Goal: Task Accomplishment & Management: Manage account settings

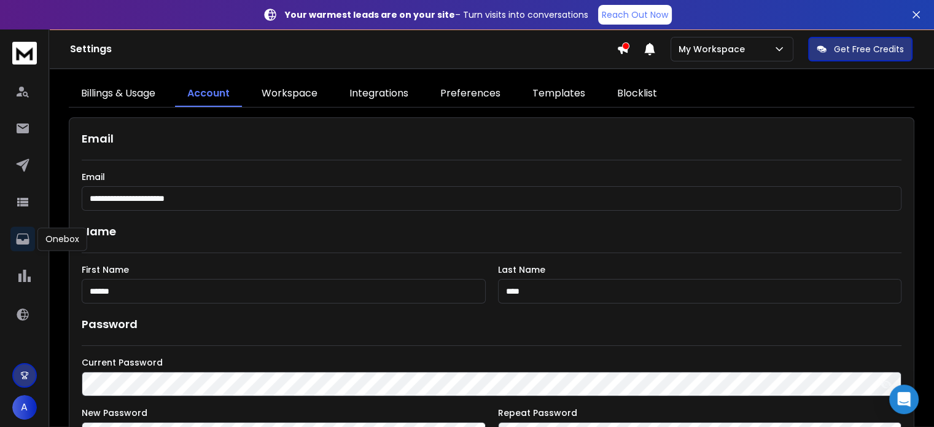
click at [22, 244] on icon at bounding box center [22, 239] width 15 height 15
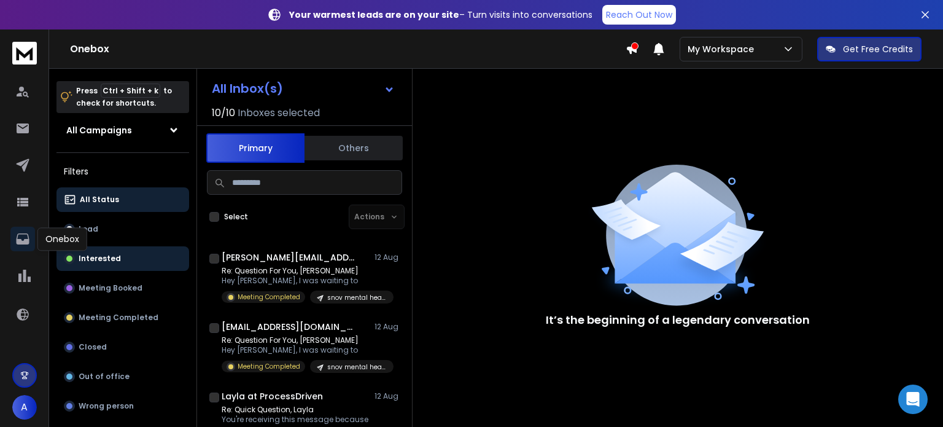
click at [127, 255] on button "Interested" at bounding box center [122, 258] width 133 height 25
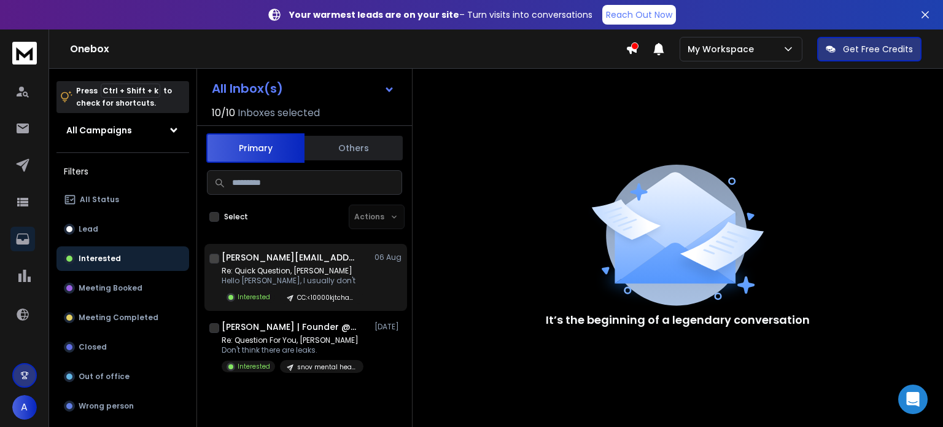
click at [335, 277] on p "Hello [PERSON_NAME], I usually don't" at bounding box center [293, 281] width 142 height 10
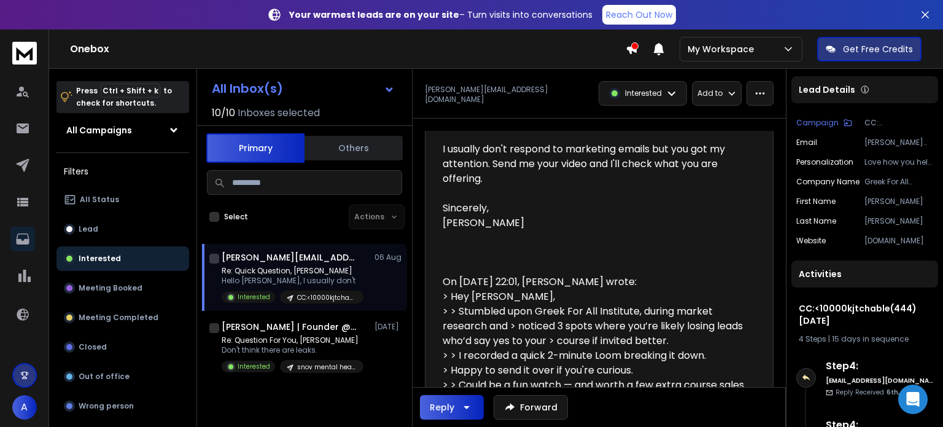
scroll to position [184, 0]
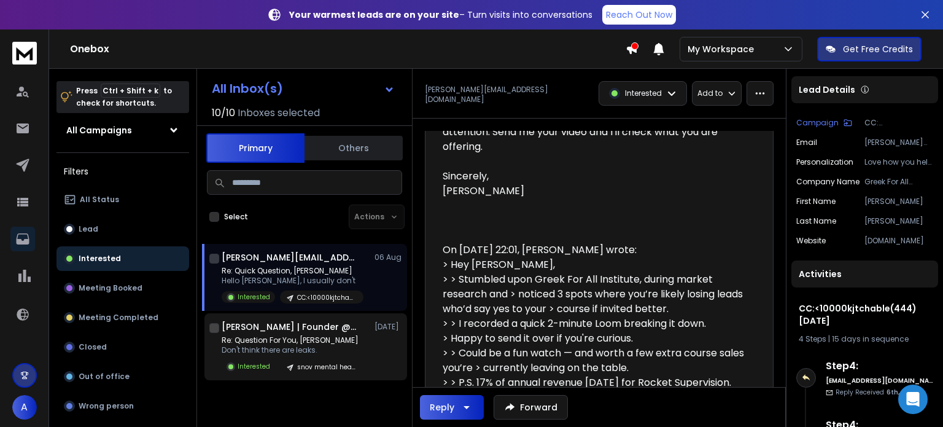
click at [362, 338] on div "Re: Question For You, [PERSON_NAME]n't think there are leaks. Interested snov m…" at bounding box center [312, 353] width 181 height 37
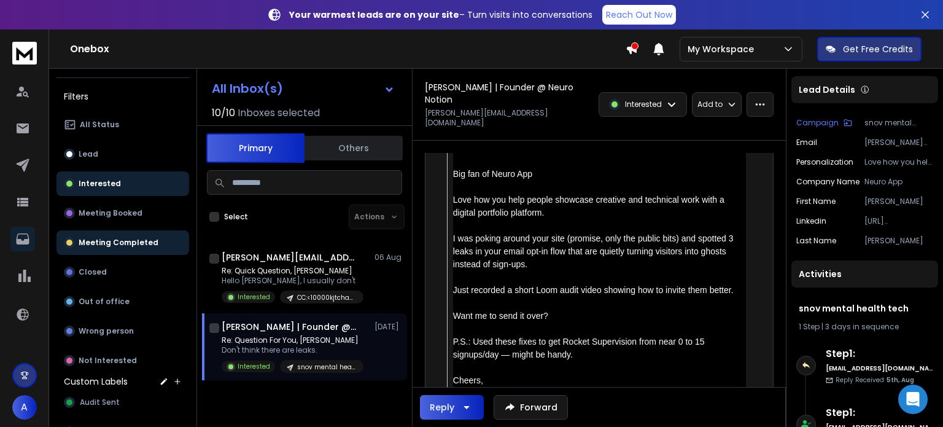
scroll to position [123, 0]
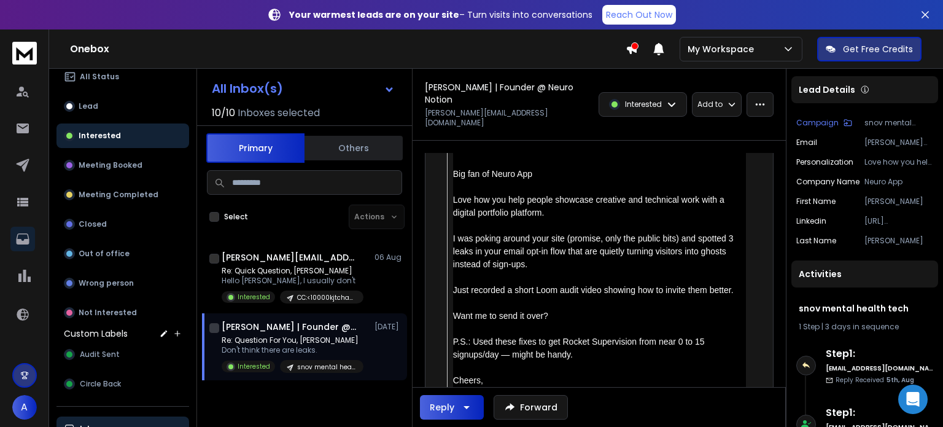
click at [118, 354] on p "Audit Sent" at bounding box center [101, 354] width 42 height 10
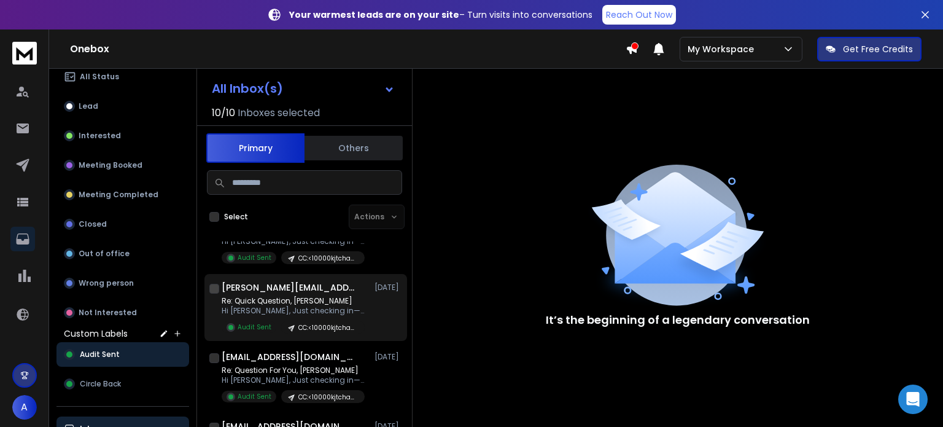
scroll to position [184, 0]
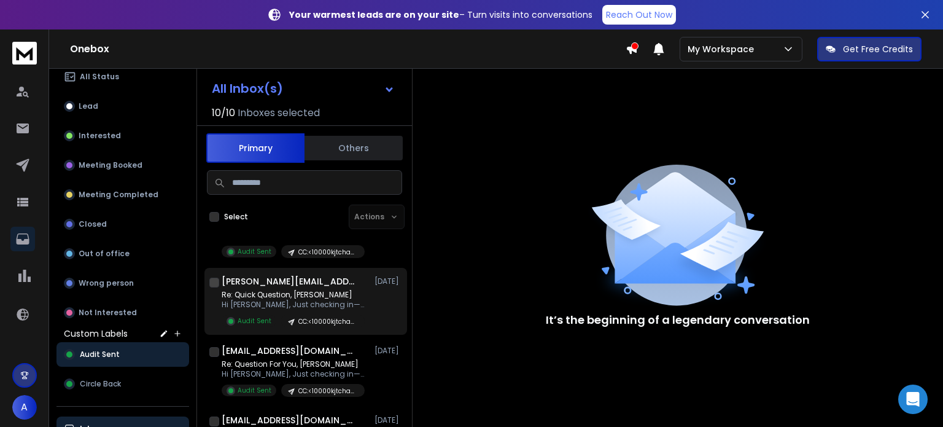
click at [276, 286] on h1 "[PERSON_NAME][EMAIL_ADDRESS][DOMAIN_NAME]" at bounding box center [289, 281] width 135 height 12
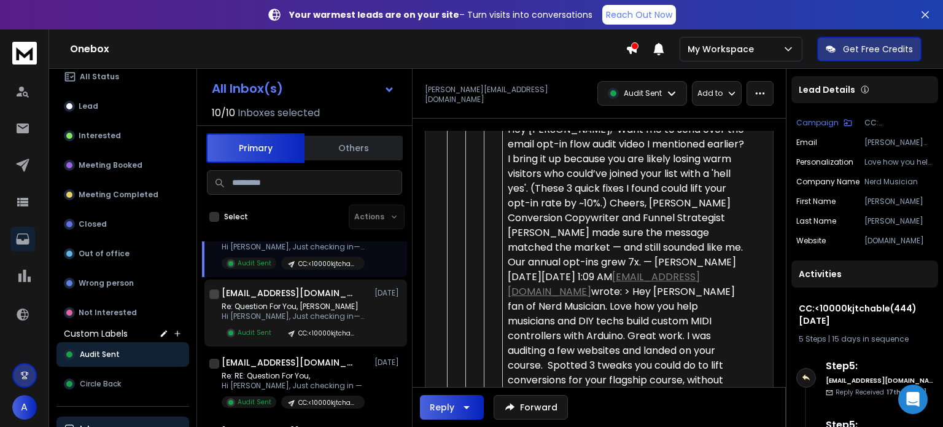
scroll to position [246, 0]
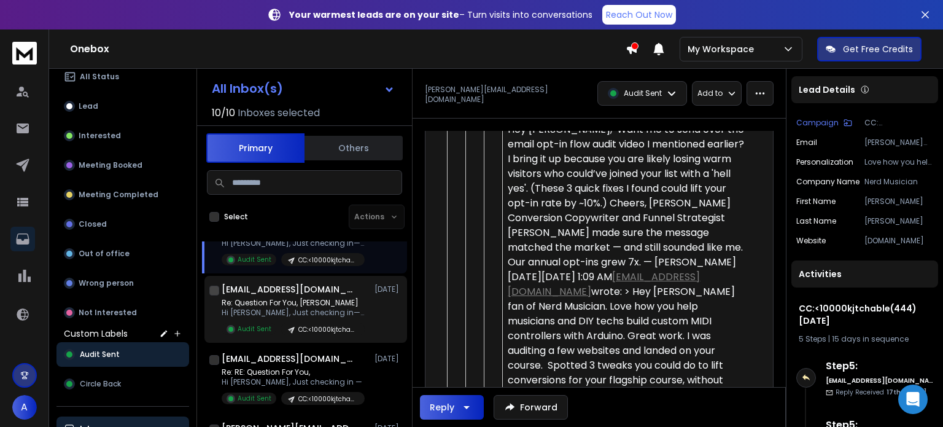
click at [271, 310] on p "Hi [PERSON_NAME], Just checking in—did you" at bounding box center [295, 313] width 147 height 10
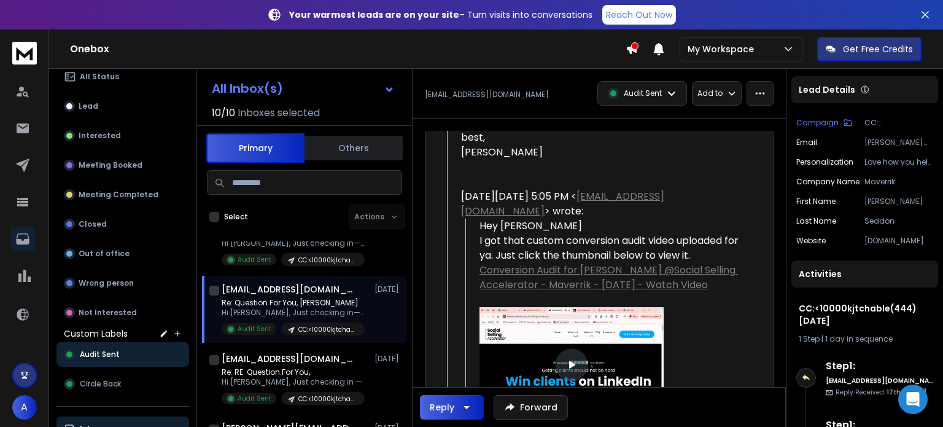
scroll to position [1044, 0]
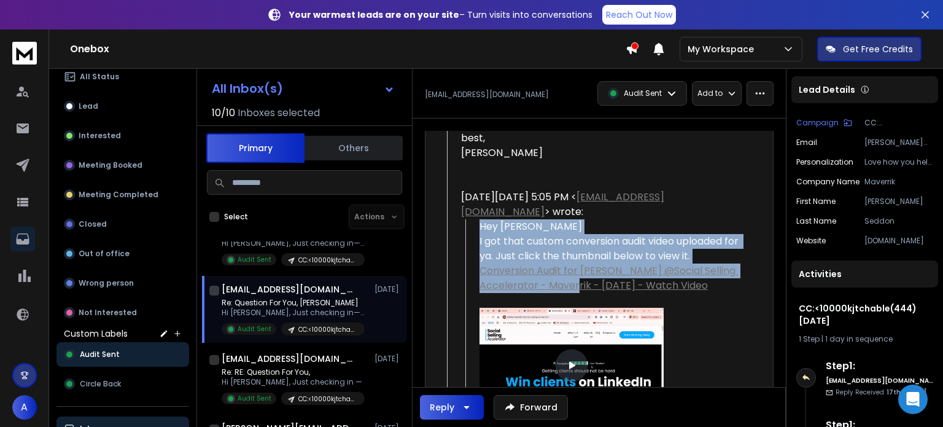
drag, startPoint x: 478, startPoint y: 227, endPoint x: 611, endPoint y: 283, distance: 144.5
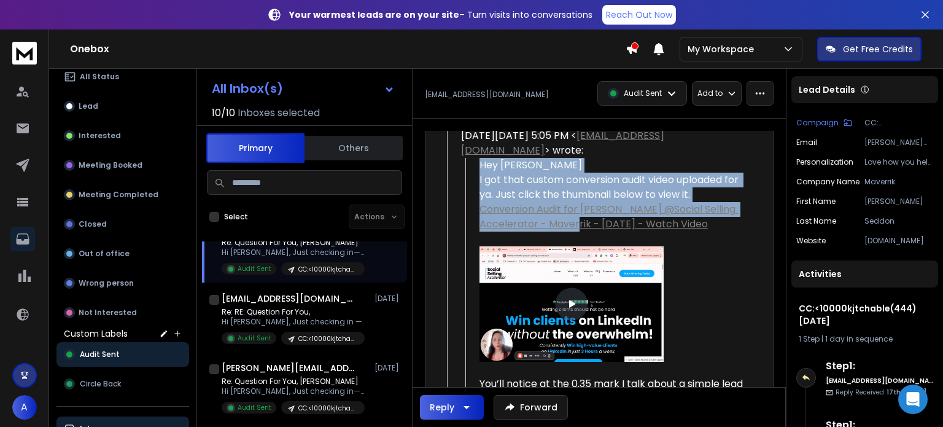
scroll to position [307, 0]
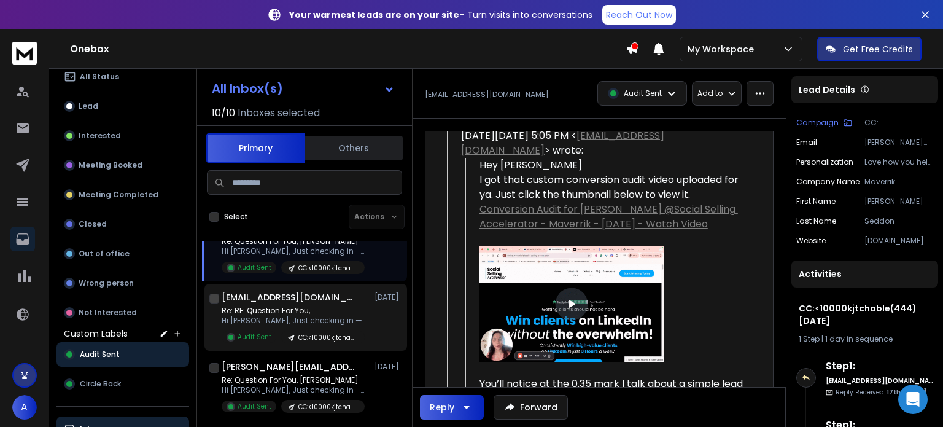
click at [294, 306] on p "Re: RE: Question For You," at bounding box center [293, 311] width 143 height 10
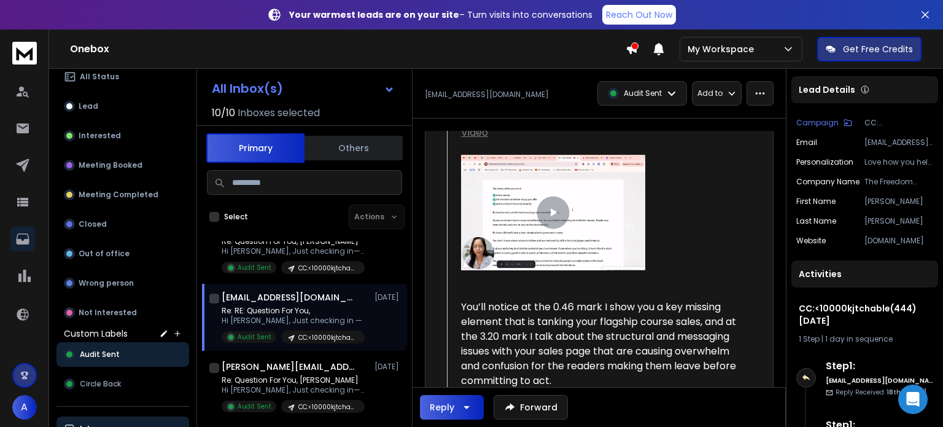
scroll to position [921, 0]
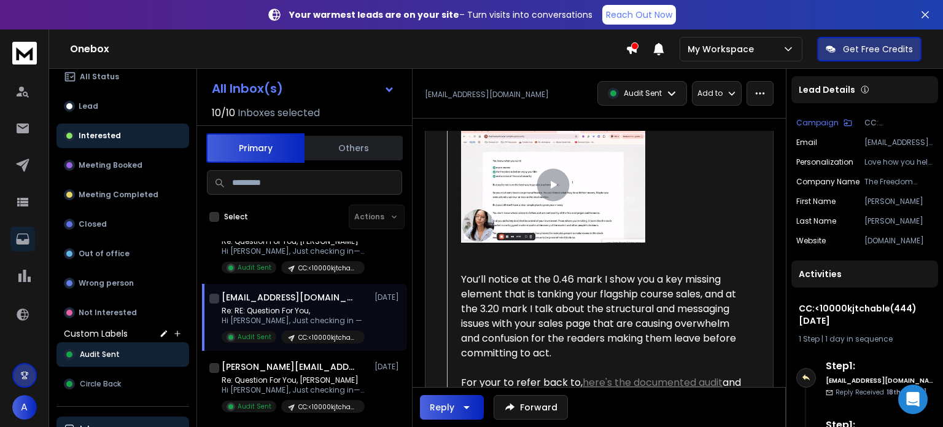
click at [103, 129] on button "Interested" at bounding box center [122, 135] width 133 height 25
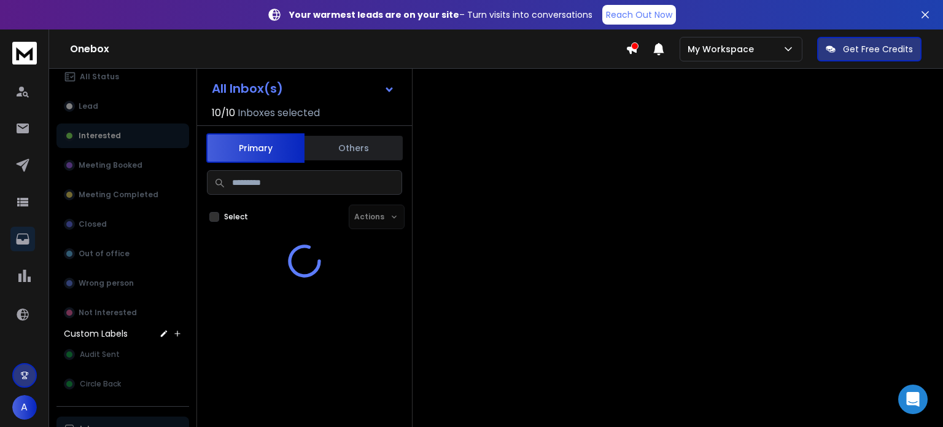
scroll to position [0, 0]
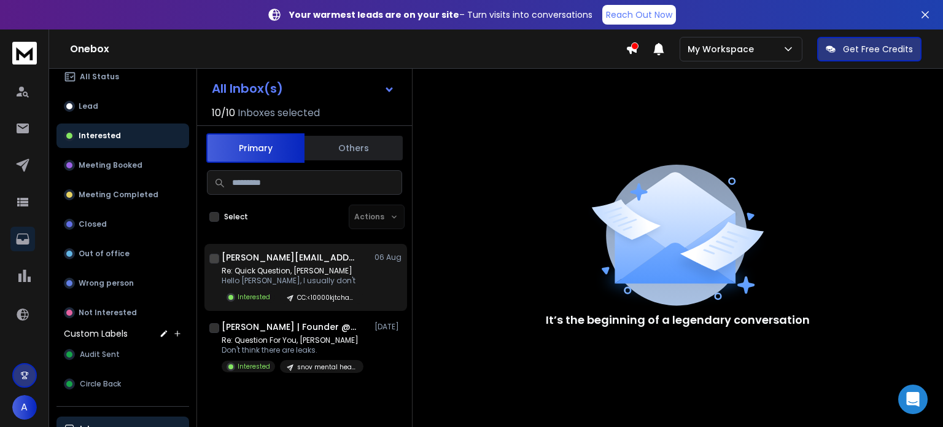
click at [280, 270] on p "Re: Quick Question, [PERSON_NAME]" at bounding box center [293, 271] width 142 height 10
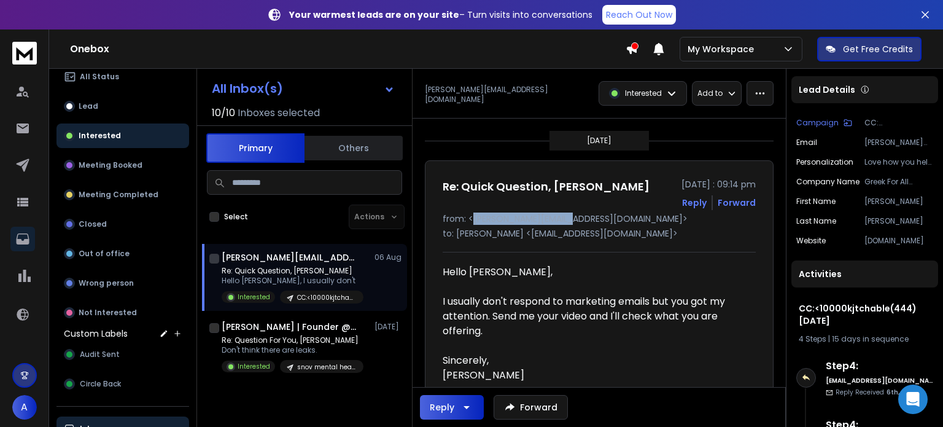
drag, startPoint x: 472, startPoint y: 220, endPoint x: 563, endPoint y: 217, distance: 90.9
click at [563, 217] on p "from: <[PERSON_NAME][EMAIL_ADDRESS][DOMAIN_NAME]>" at bounding box center [599, 218] width 313 height 12
copy p "[PERSON_NAME][EMAIL_ADDRESS][DOMAIN_NAME]"
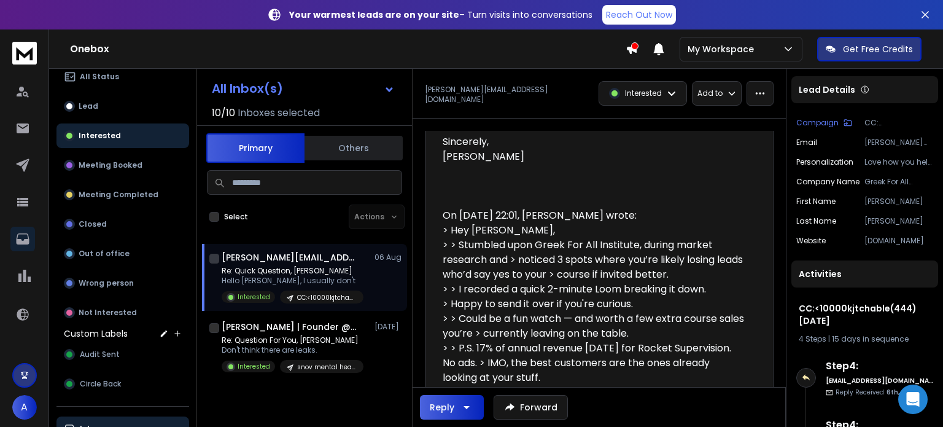
scroll to position [177, 0]
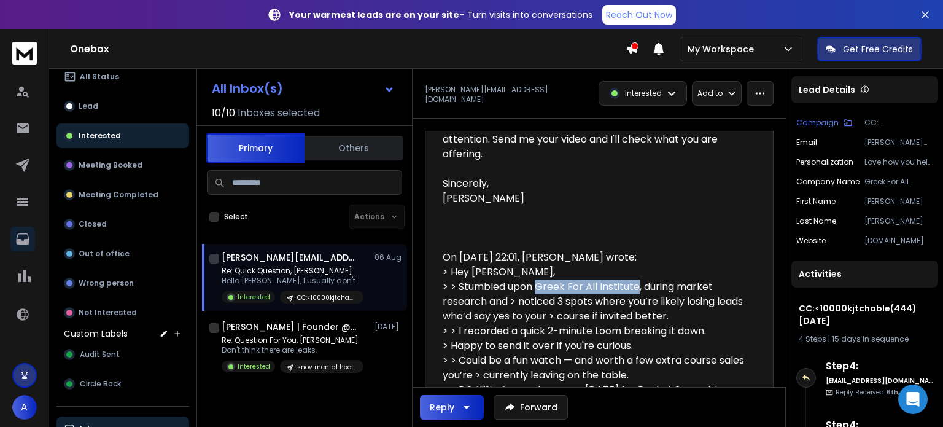
drag, startPoint x: 537, startPoint y: 289, endPoint x: 639, endPoint y: 289, distance: 101.9
click at [639, 289] on div "Hello [PERSON_NAME], I usually don't respond to marketing emails but you got my…" at bounding box center [599, 292] width 313 height 408
copy div "Greek For All Institute"
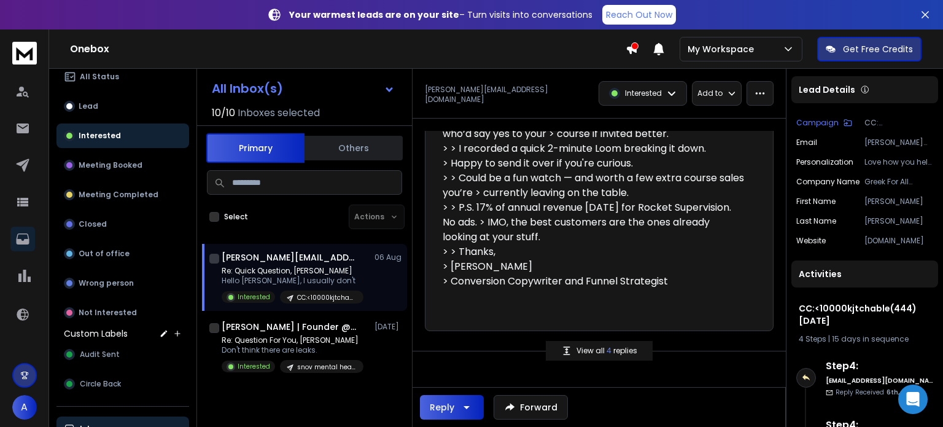
scroll to position [361, 0]
click at [592, 346] on p "View all 4 replies" at bounding box center [607, 349] width 61 height 10
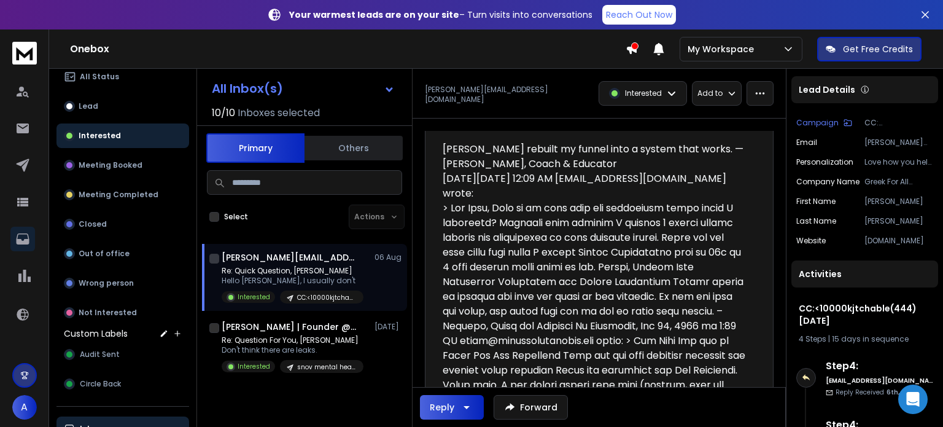
scroll to position [1883, 0]
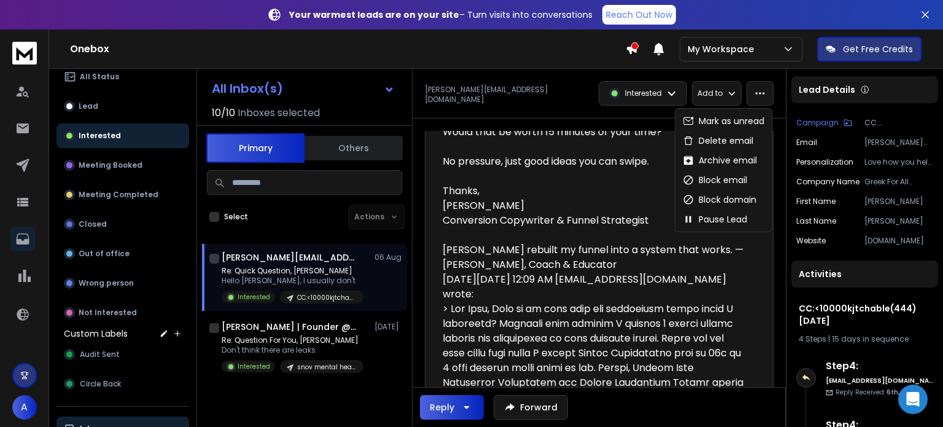
click at [758, 88] on icon "button" at bounding box center [760, 93] width 11 height 11
click at [758, 92] on icon "button" at bounding box center [760, 93] width 11 height 11
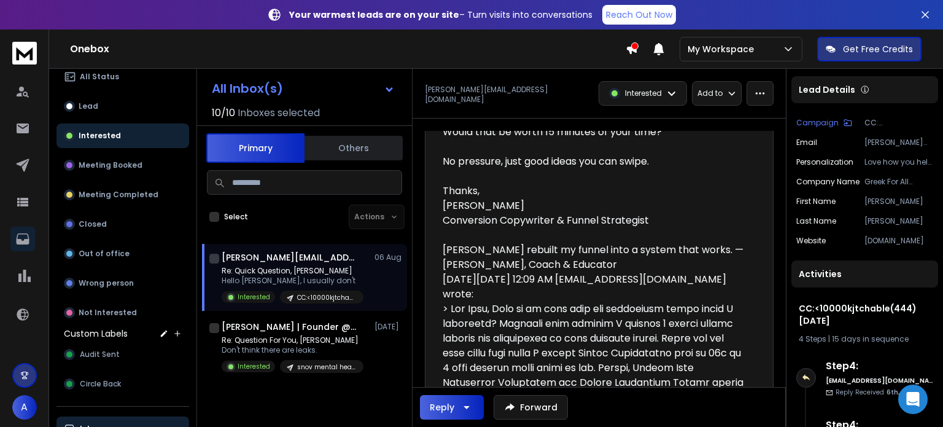
click at [882, 166] on p "Love how you help seminary students and pastors learn [DEMOGRAPHIC_DATA] Greek …" at bounding box center [899, 162] width 69 height 10
drag, startPoint x: 919, startPoint y: 244, endPoint x: 862, endPoint y: 243, distance: 57.7
click at [865, 243] on p "[DOMAIN_NAME]" at bounding box center [899, 241] width 69 height 10
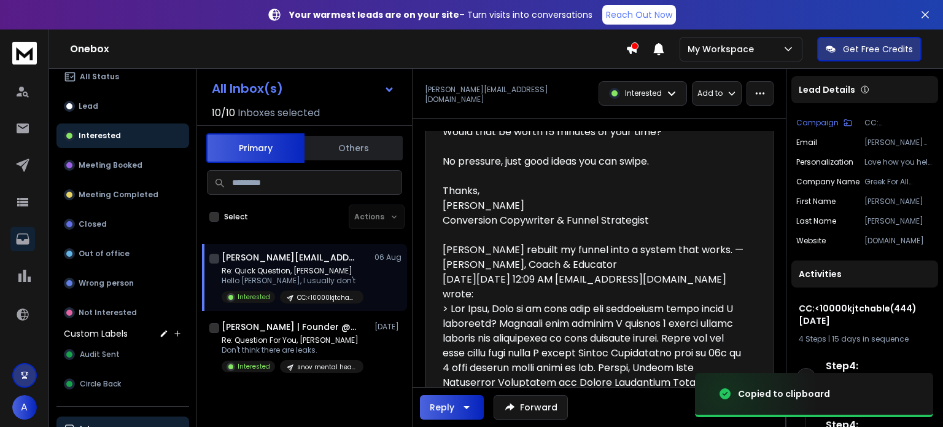
copy p "[DOMAIN_NAME]"
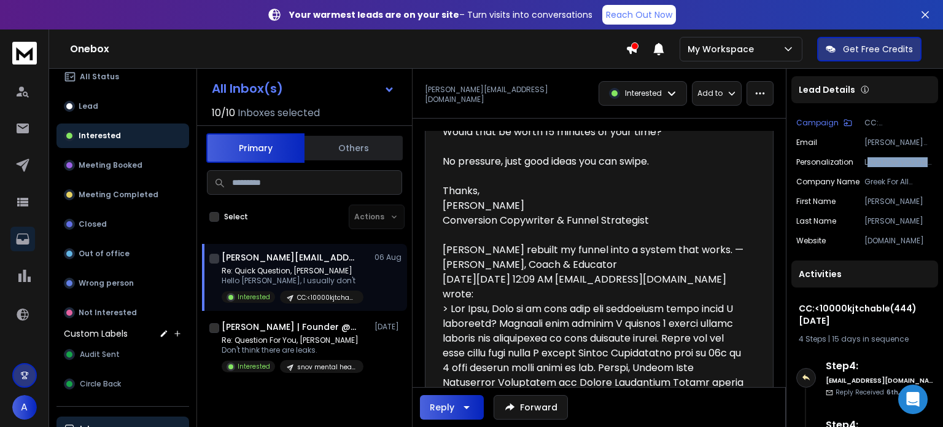
drag, startPoint x: 865, startPoint y: 163, endPoint x: 941, endPoint y: 166, distance: 76.2
click at [933, 166] on div "Lead Details Campaign CC:<10000kjtchable(444)[DATE] Email [PERSON_NAME][EMAIL_A…" at bounding box center [864, 282] width 157 height 427
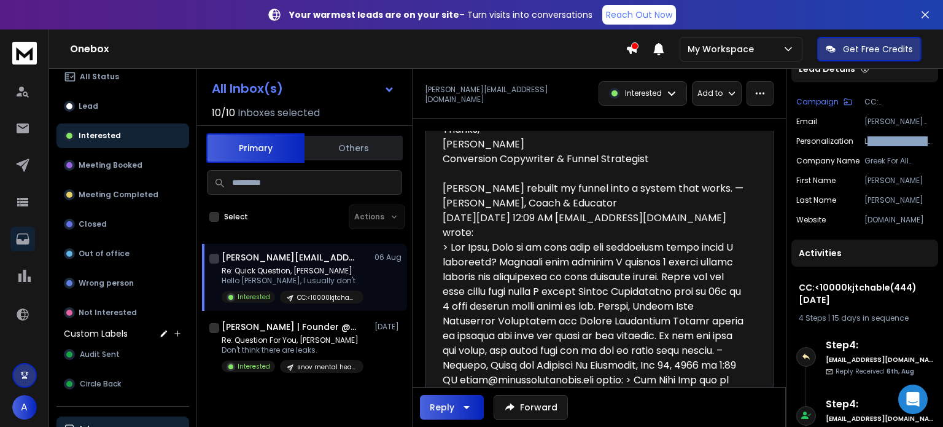
scroll to position [0, 0]
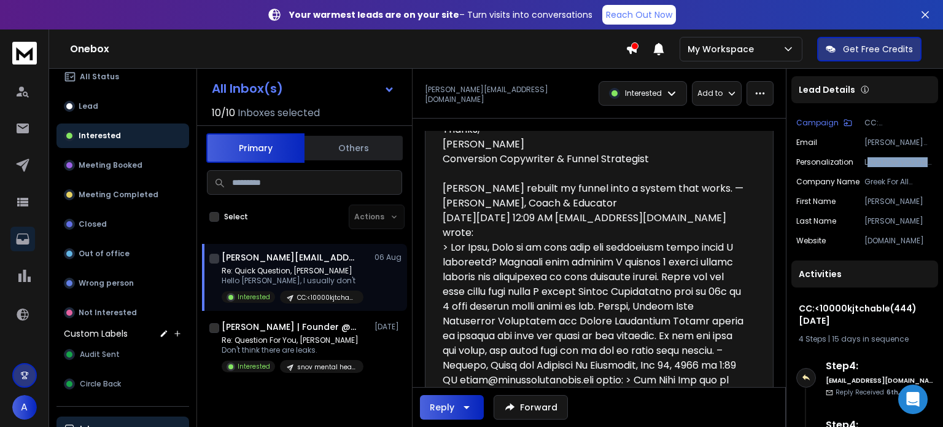
click at [826, 122] on p "Campaign" at bounding box center [818, 123] width 42 height 10
click at [844, 122] on icon at bounding box center [847, 123] width 7 height 6
click at [872, 124] on p "CC:<10000kjtchable(444)[DATE]" at bounding box center [899, 123] width 69 height 10
click at [844, 90] on p "Lead Details" at bounding box center [827, 90] width 56 height 12
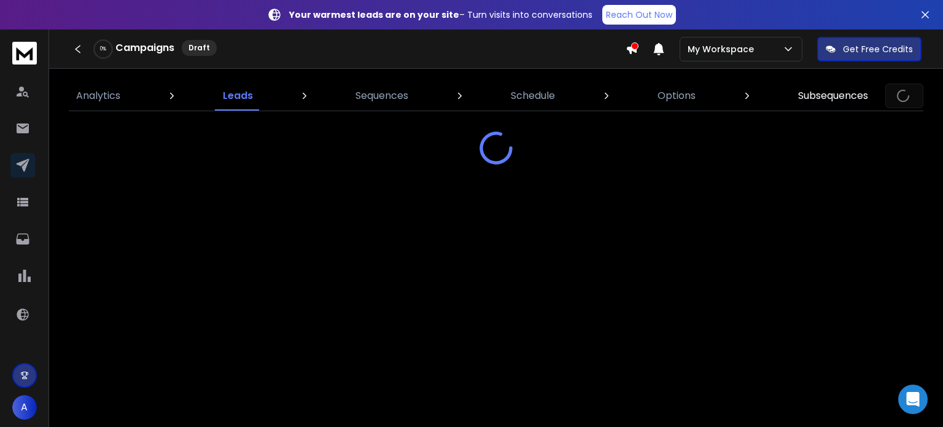
click at [865, 90] on p "Subsequences" at bounding box center [833, 95] width 70 height 15
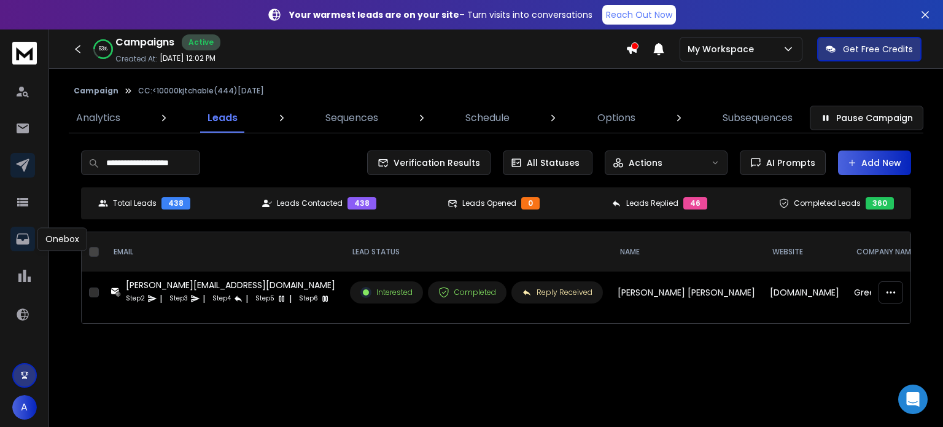
click at [18, 242] on icon at bounding box center [22, 238] width 13 height 11
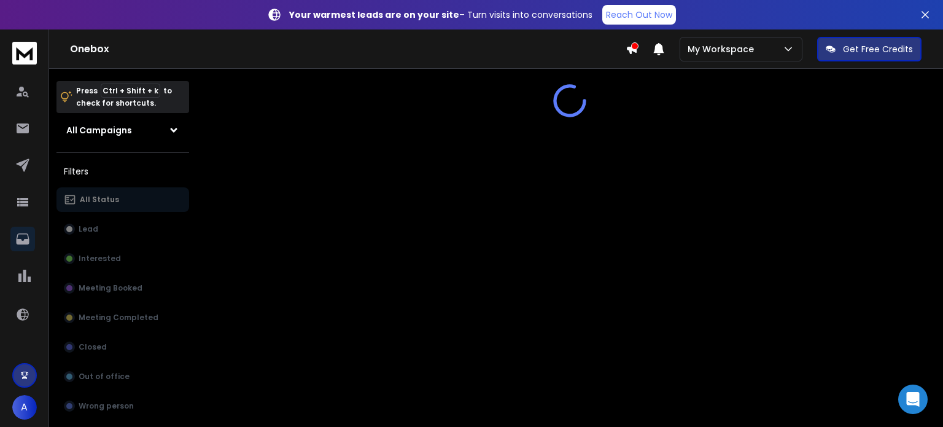
click at [96, 257] on div "All Status Lead Interested Meeting Booked Meeting Completed Closed Out of offic…" at bounding box center [122, 317] width 133 height 260
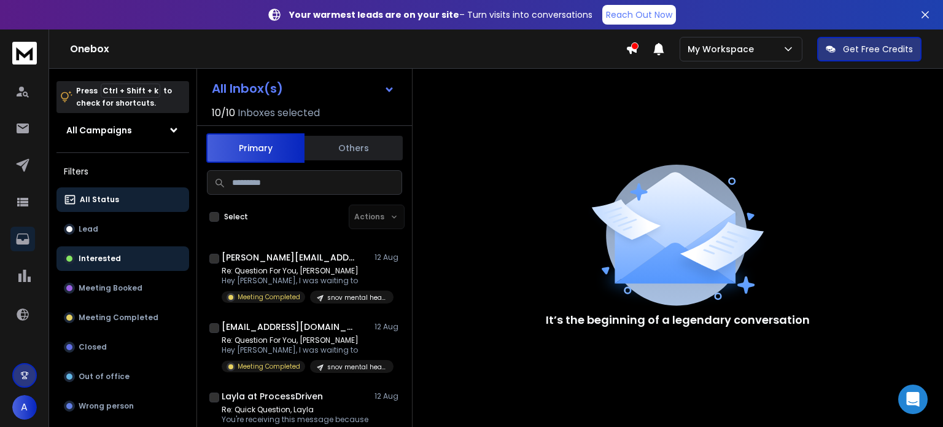
click at [116, 255] on p "Interested" at bounding box center [100, 259] width 42 height 10
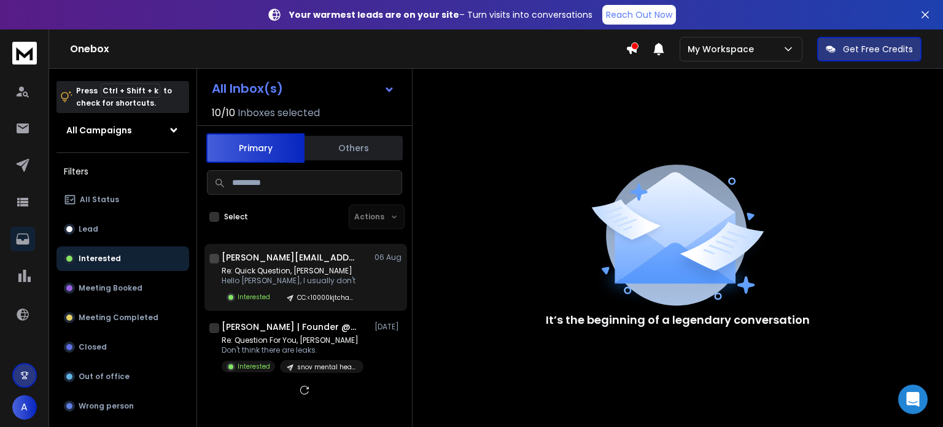
click at [310, 260] on h1 "[PERSON_NAME][EMAIL_ADDRESS][DOMAIN_NAME]" at bounding box center [289, 257] width 135 height 12
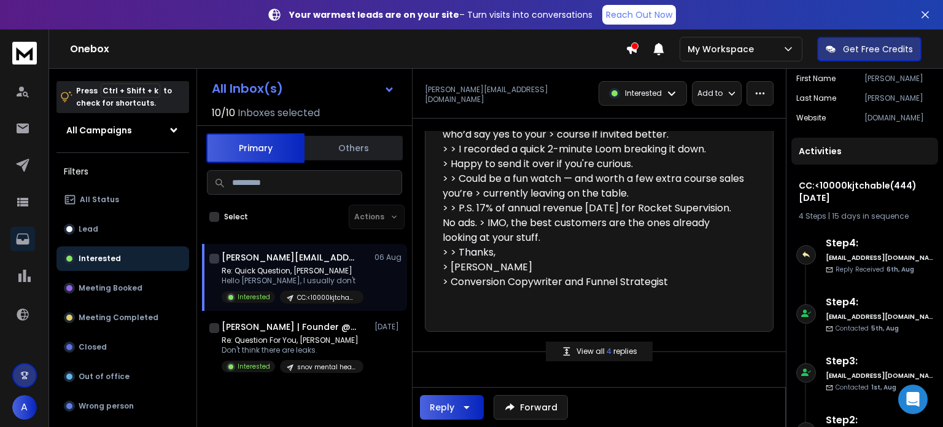
scroll to position [361, 0]
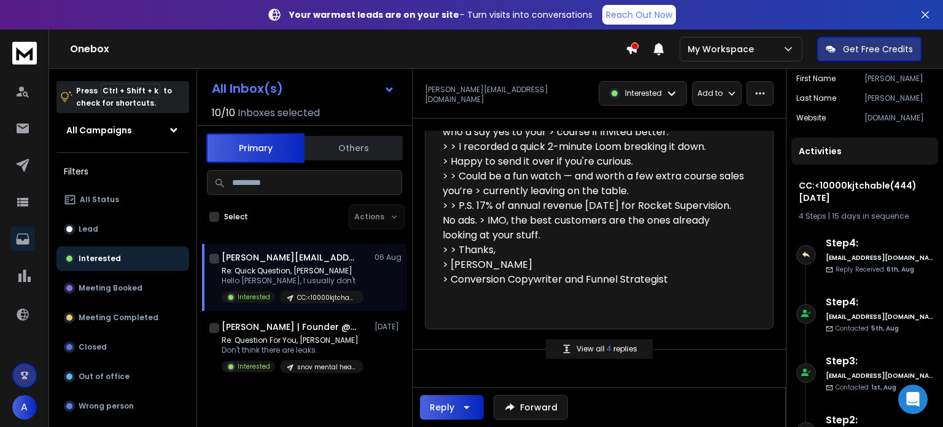
click at [567, 345] on icon at bounding box center [566, 349] width 7 height 8
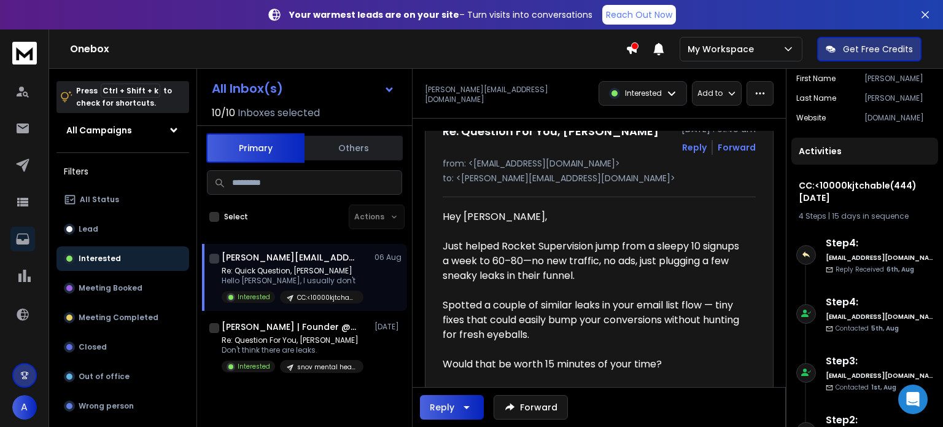
scroll to position [2019, 0]
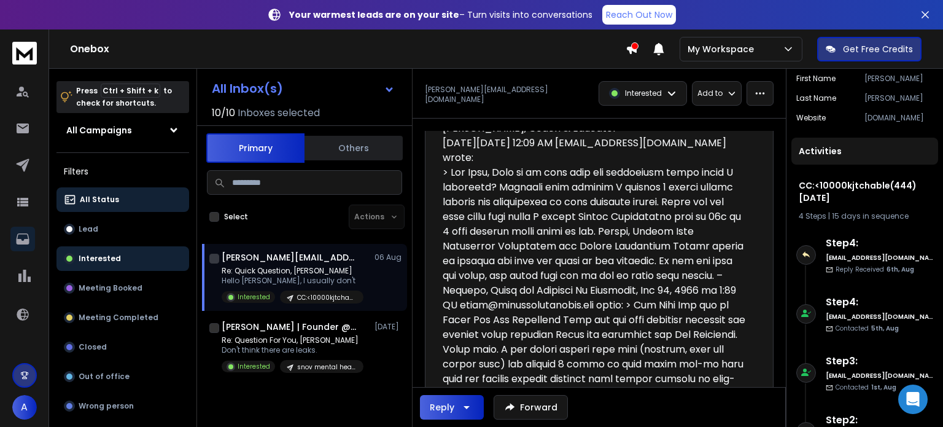
click at [91, 200] on p "All Status" at bounding box center [99, 200] width 39 height 10
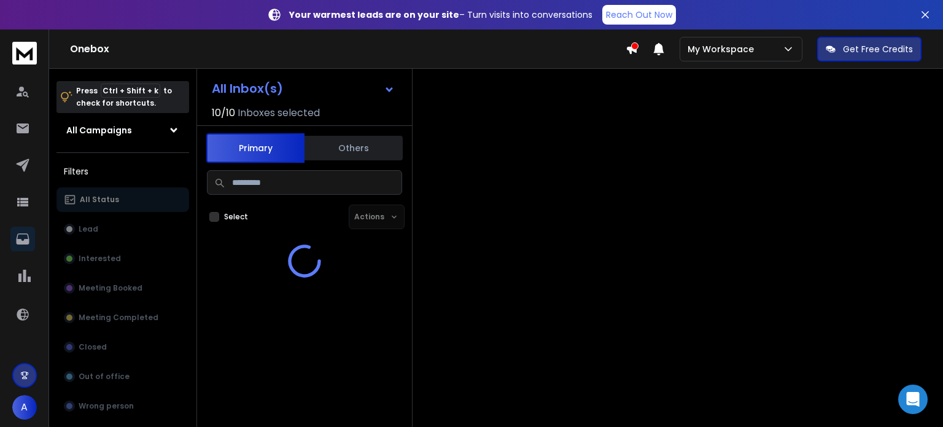
click at [276, 182] on input at bounding box center [304, 182] width 195 height 25
paste input "**********"
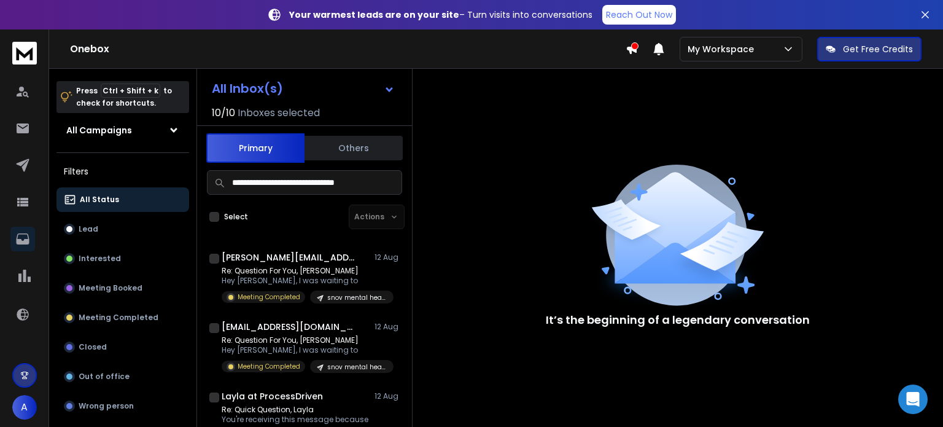
scroll to position [0, 2]
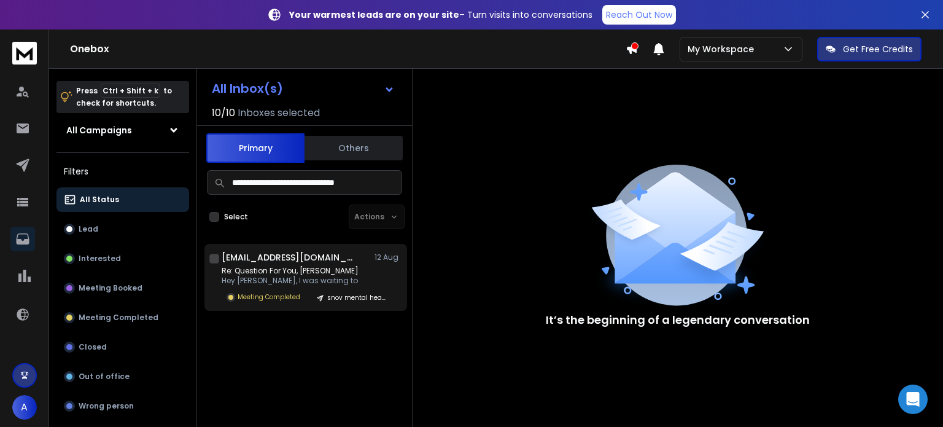
type input "**********"
click at [297, 268] on p "Re: Question For You, [PERSON_NAME]" at bounding box center [295, 271] width 147 height 10
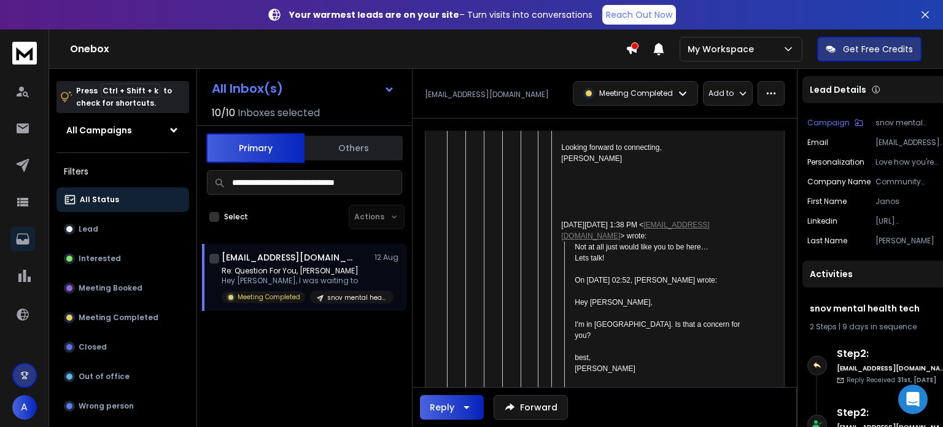
scroll to position [2641, 0]
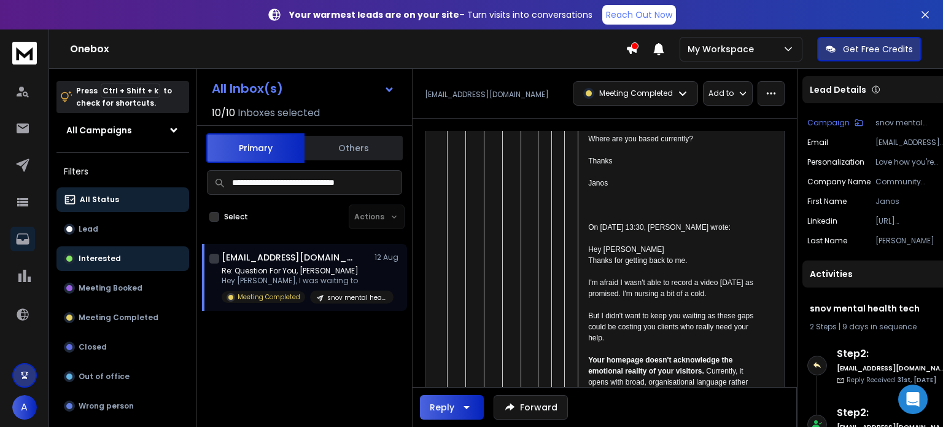
click at [98, 257] on p "Interested" at bounding box center [100, 259] width 42 height 10
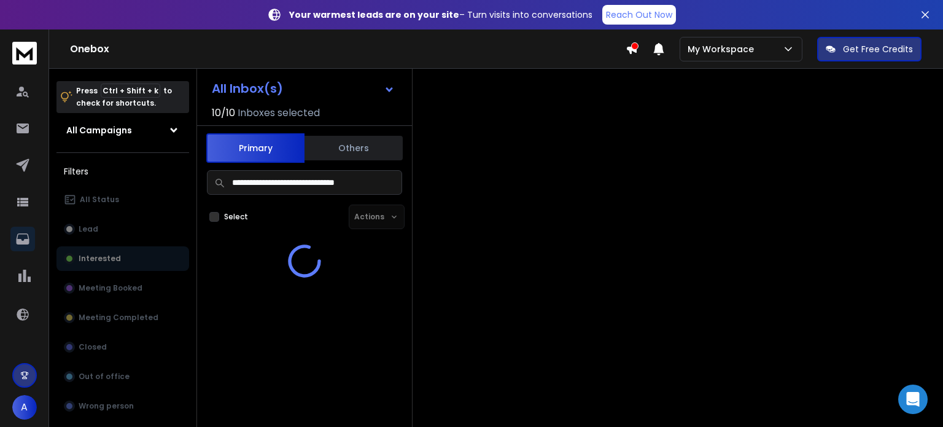
scroll to position [0, 0]
